Goal: Task Accomplishment & Management: Use online tool/utility

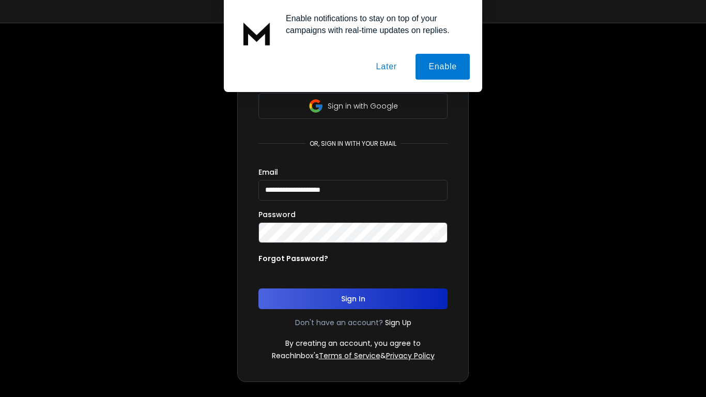
type input "**********"
click at [353, 298] on button "Sign In" at bounding box center [352, 298] width 189 height 21
